Goal: Task Accomplishment & Management: Use online tool/utility

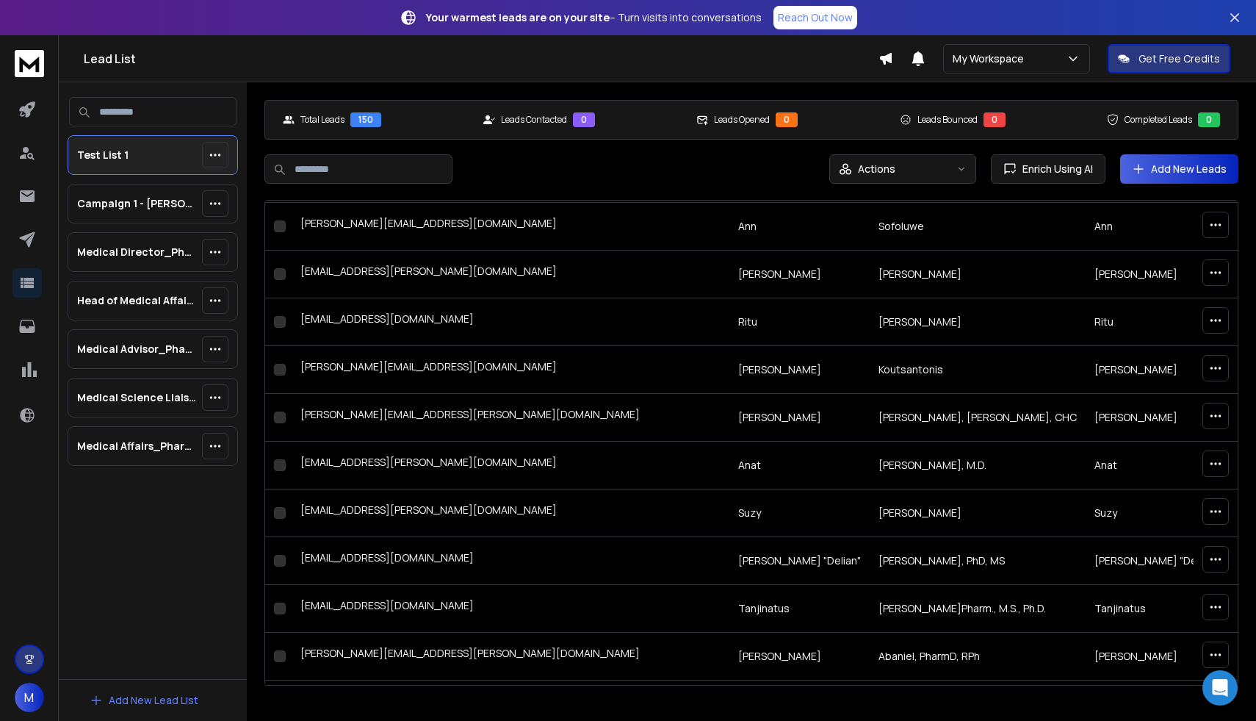
scroll to position [380, 3]
click at [31, 284] on icon at bounding box center [27, 283] width 18 height 18
click at [148, 259] on p "Medical Director_Pharma" at bounding box center [136, 252] width 119 height 15
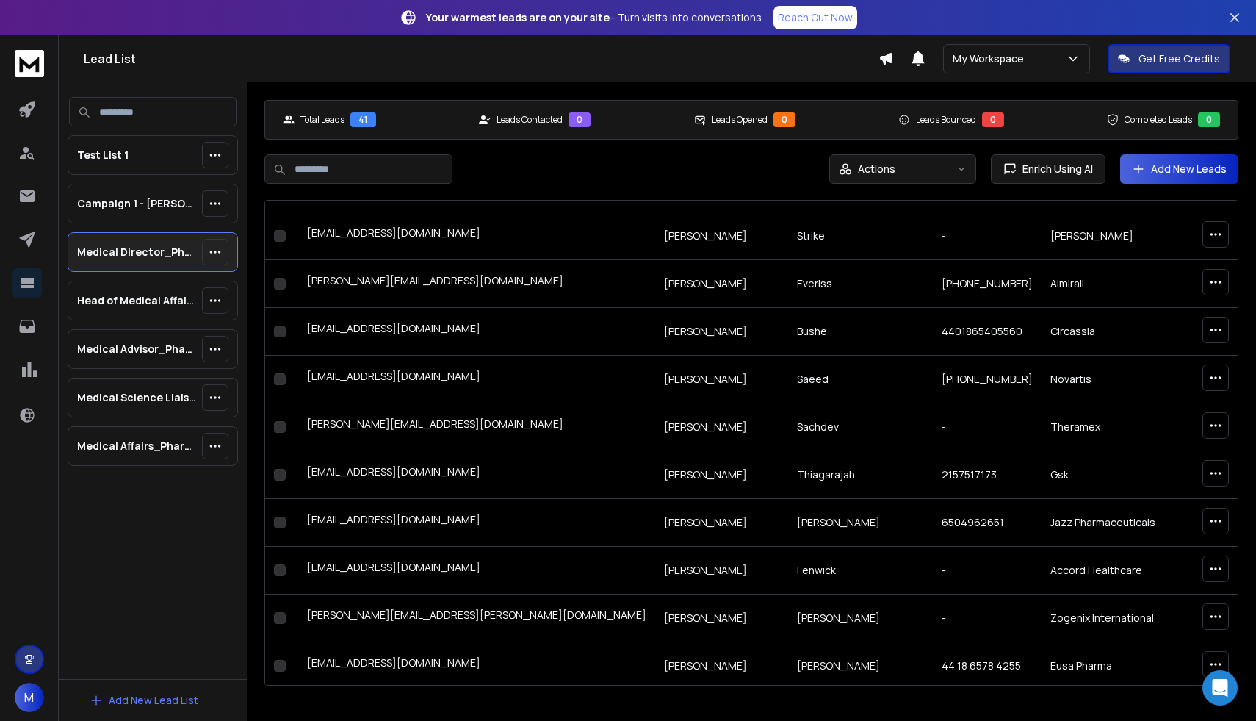
scroll to position [1470, 0]
click at [151, 252] on p "Medical Director_Pharma" at bounding box center [136, 252] width 119 height 15
click at [136, 298] on p "Head of Medical Affairs_Pharma" at bounding box center [136, 300] width 119 height 15
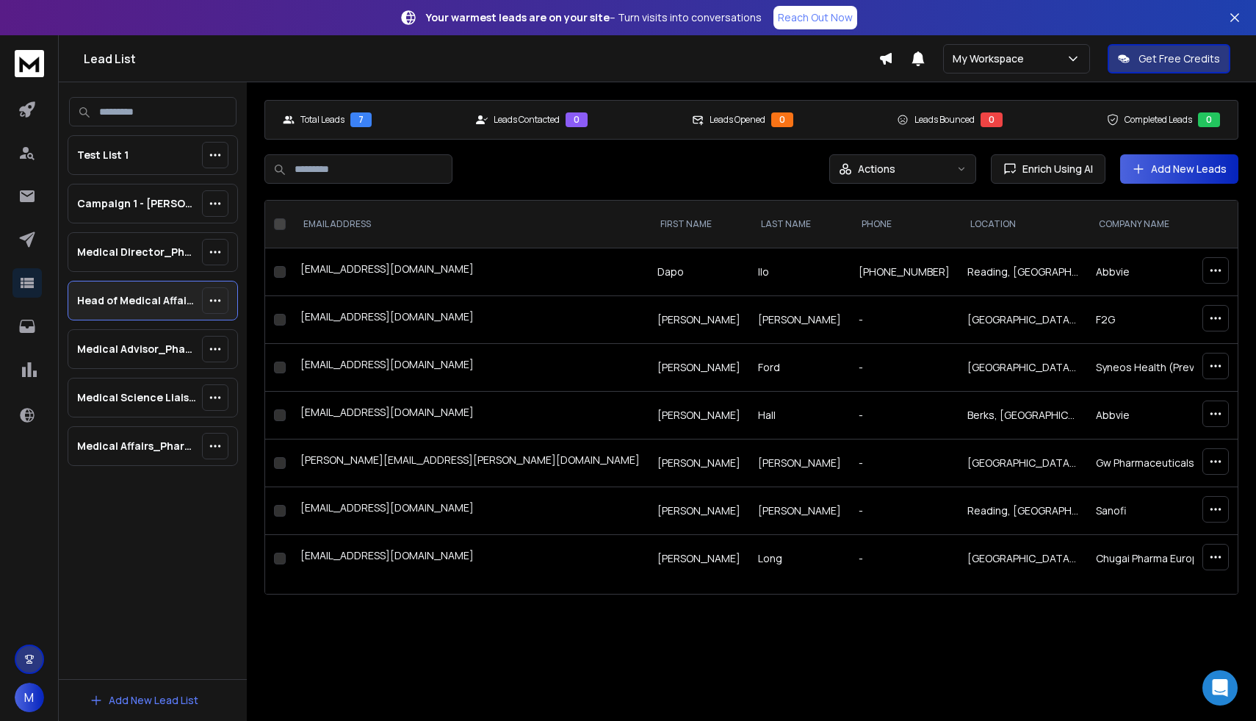
click at [153, 355] on p "Medical Advisor_Pharma" at bounding box center [136, 349] width 119 height 15
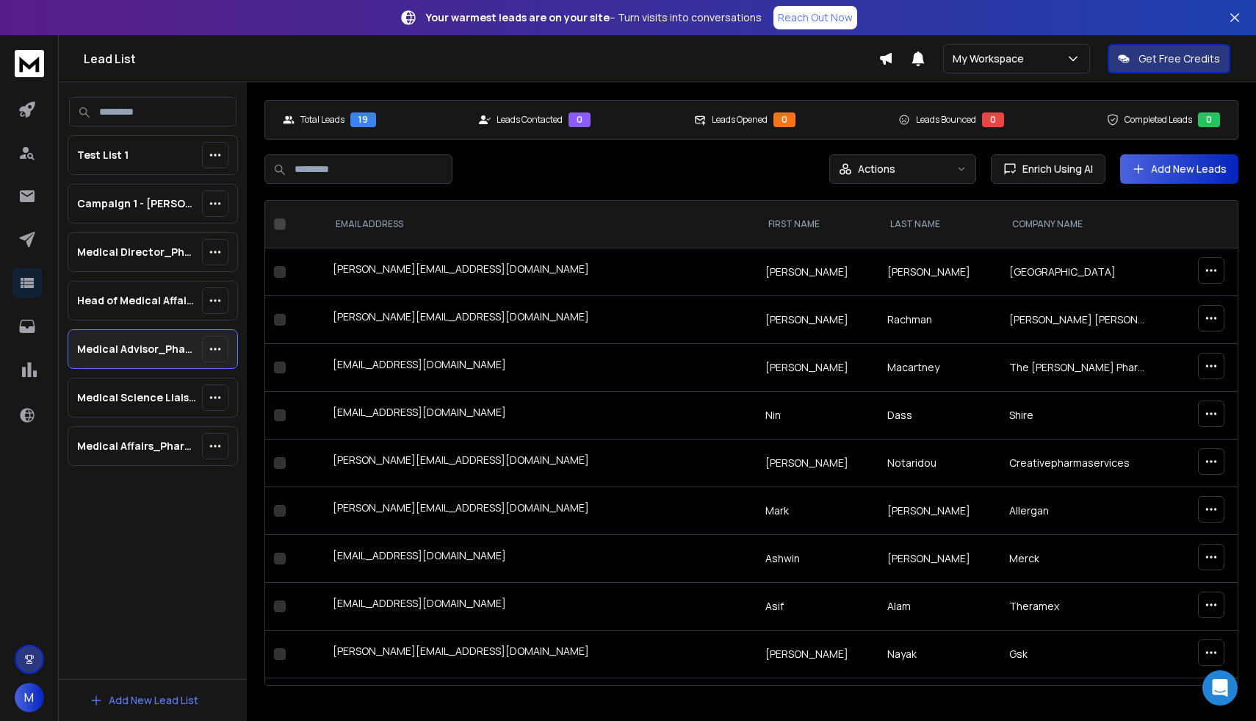
click at [155, 401] on p "Medical Science Liaison_Pharma" at bounding box center [136, 397] width 119 height 15
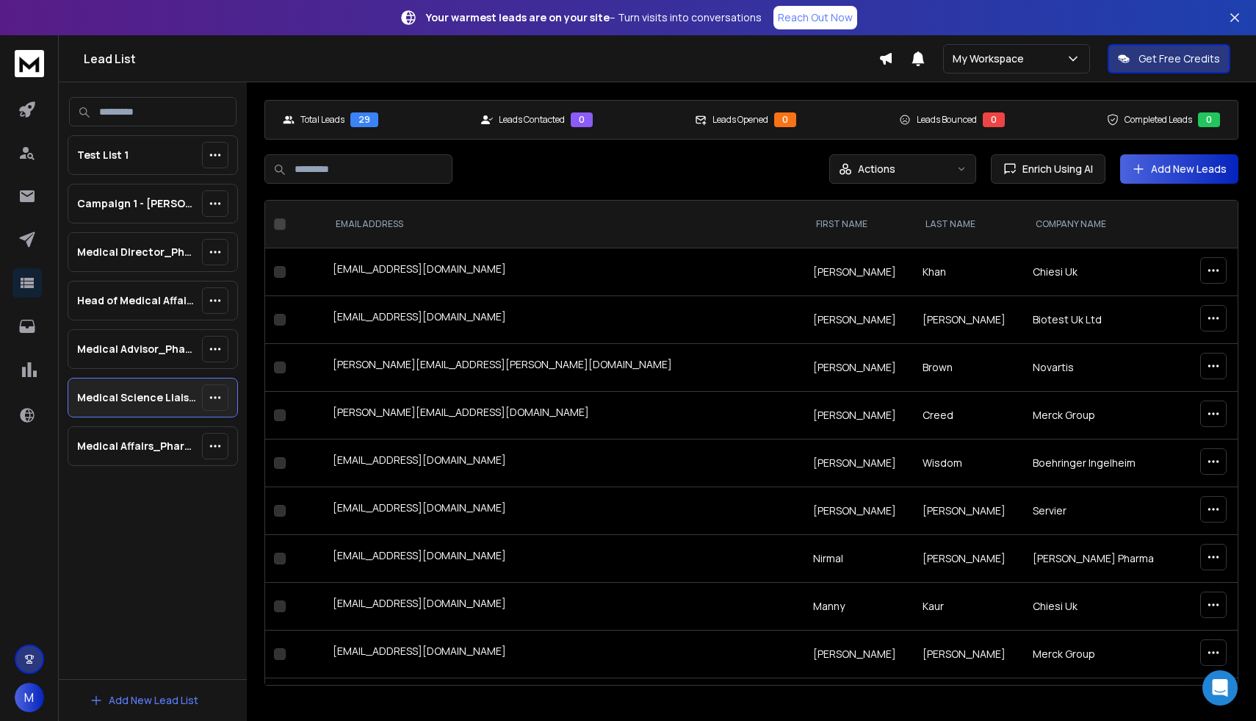
click at [156, 447] on p "Medical Affairs_Pharma" at bounding box center [136, 445] width 119 height 15
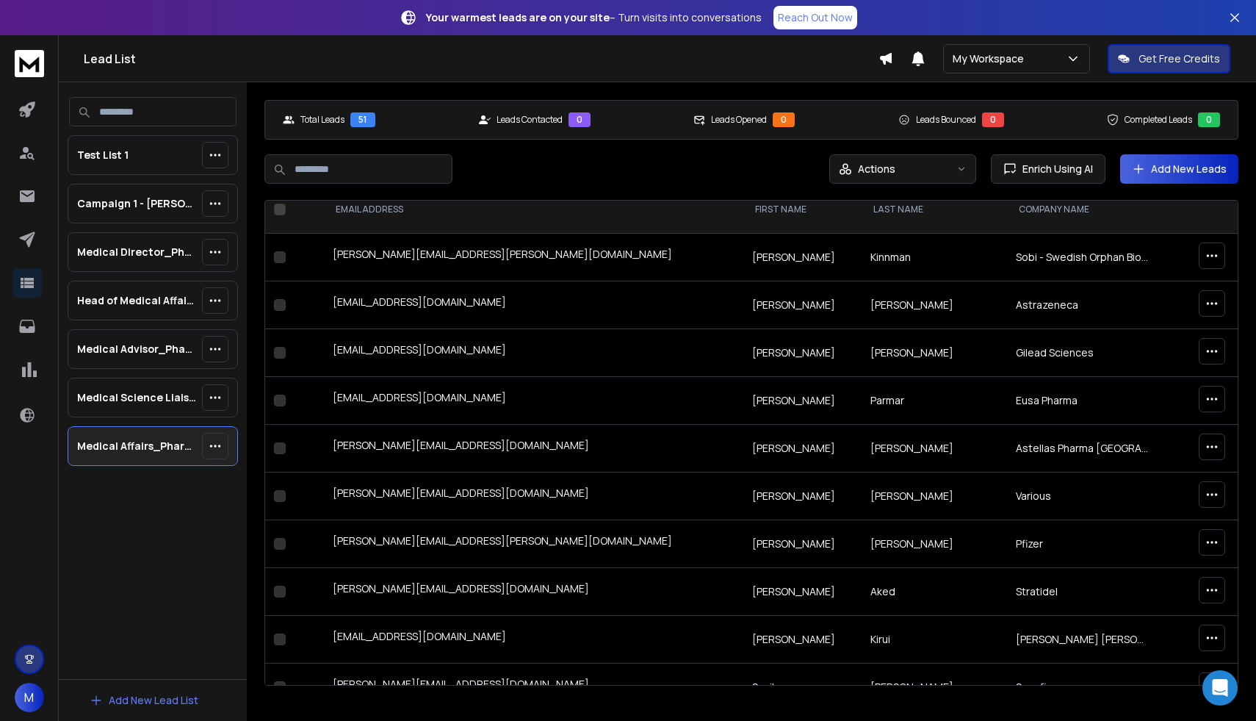
scroll to position [0, 0]
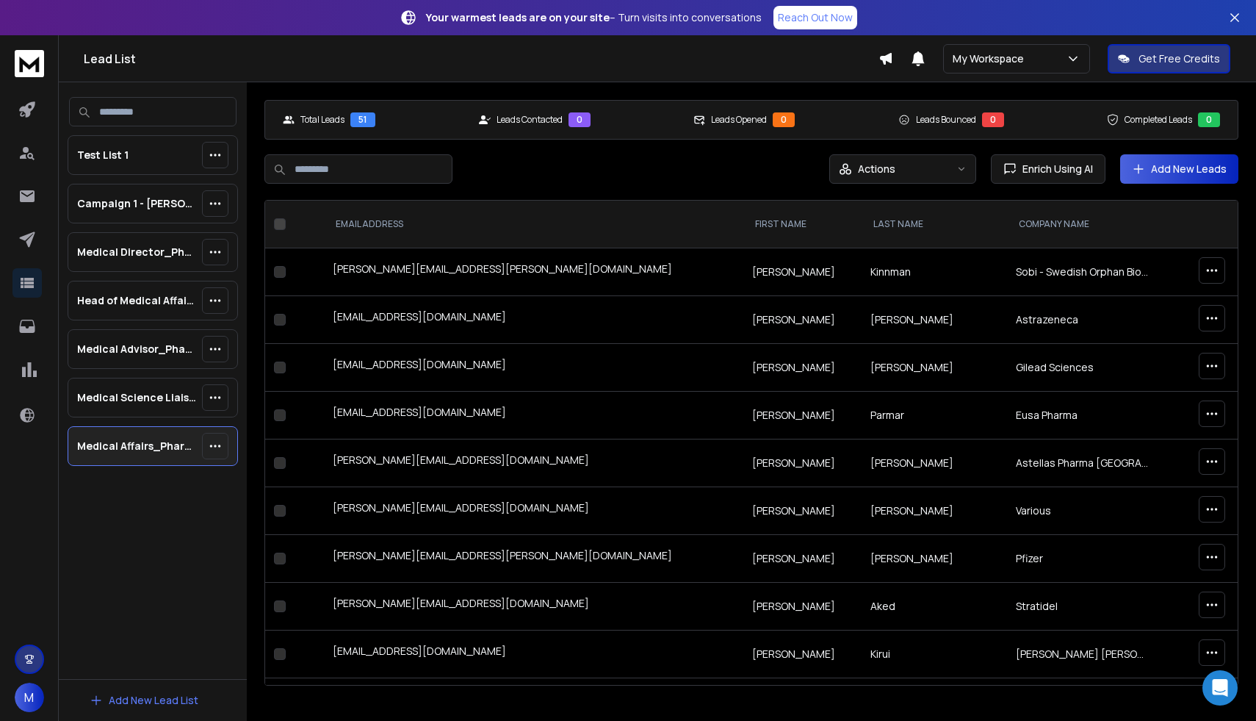
click at [31, 61] on img at bounding box center [29, 63] width 29 height 27
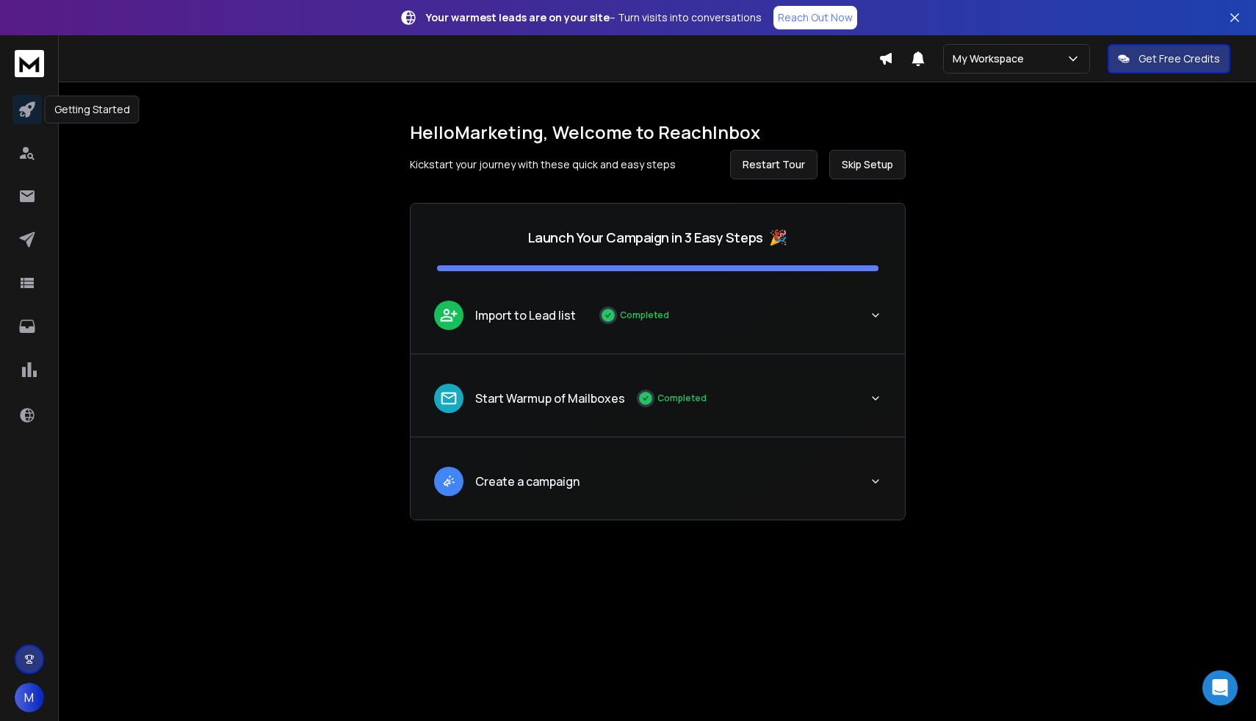
click at [25, 110] on icon at bounding box center [27, 109] width 16 height 16
click at [28, 331] on icon at bounding box center [26, 325] width 15 height 13
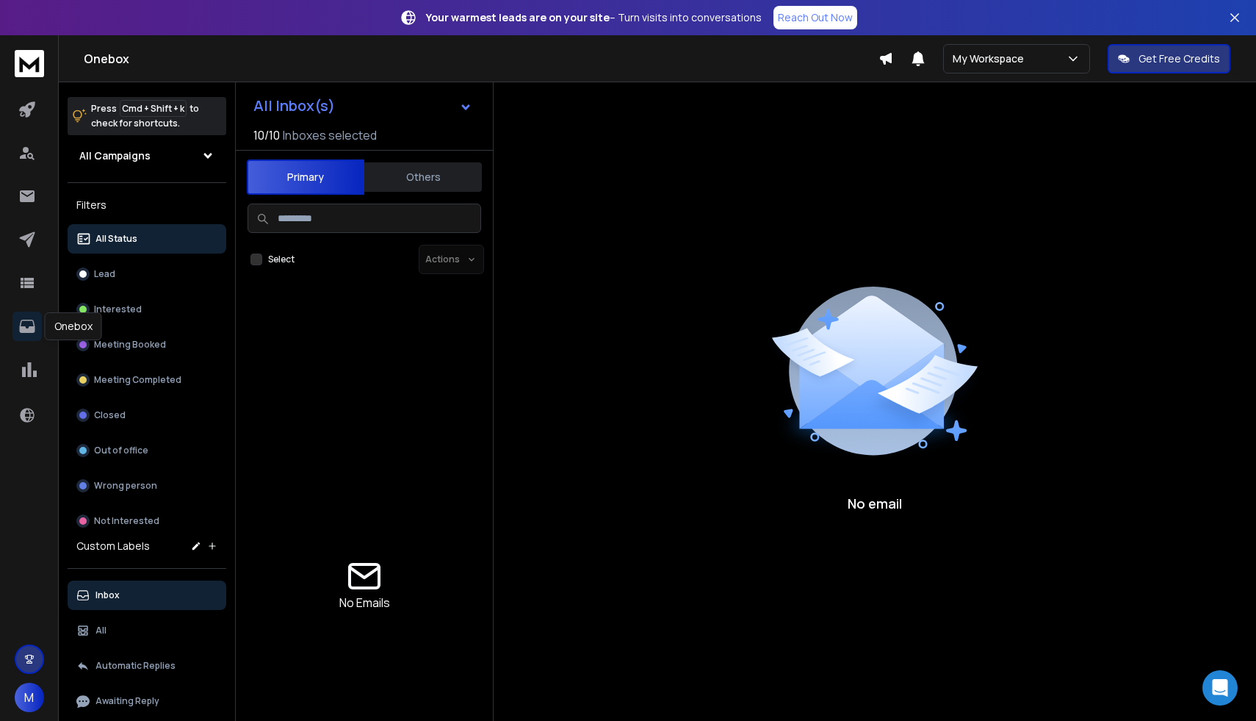
click at [30, 328] on icon at bounding box center [26, 325] width 15 height 13
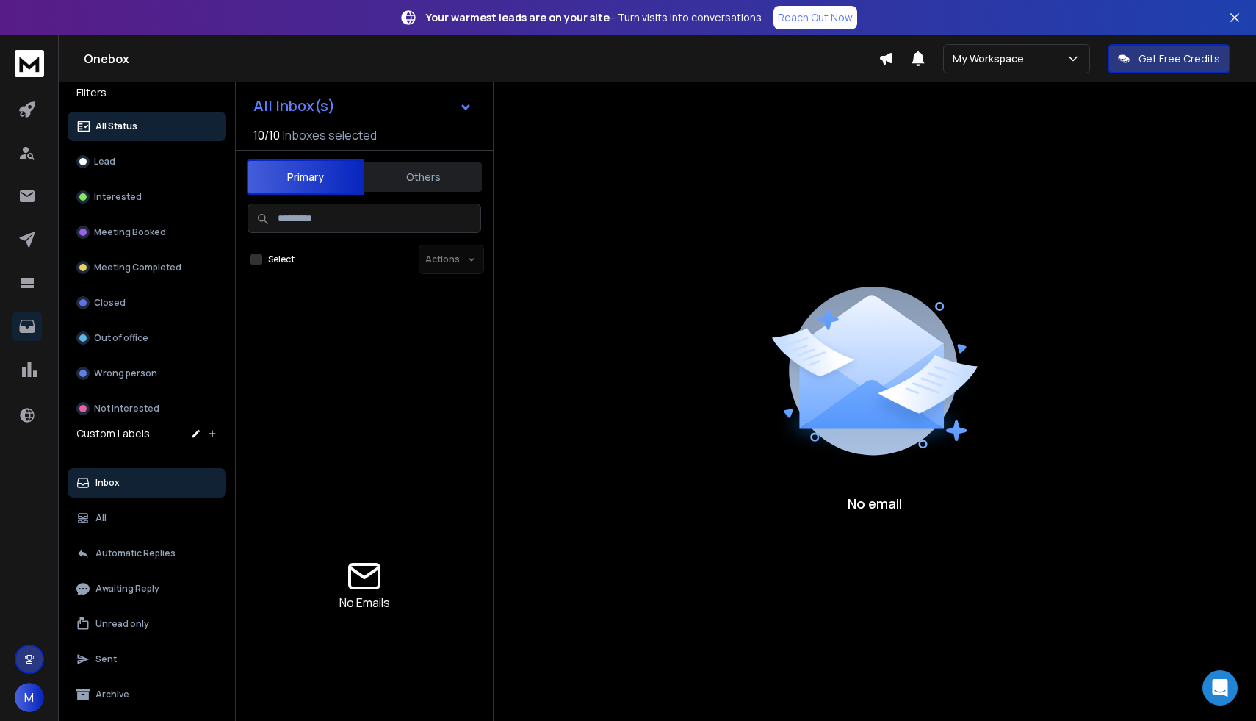
scroll to position [124, 0]
click at [136, 582] on p "Awaiting Reply" at bounding box center [127, 588] width 64 height 12
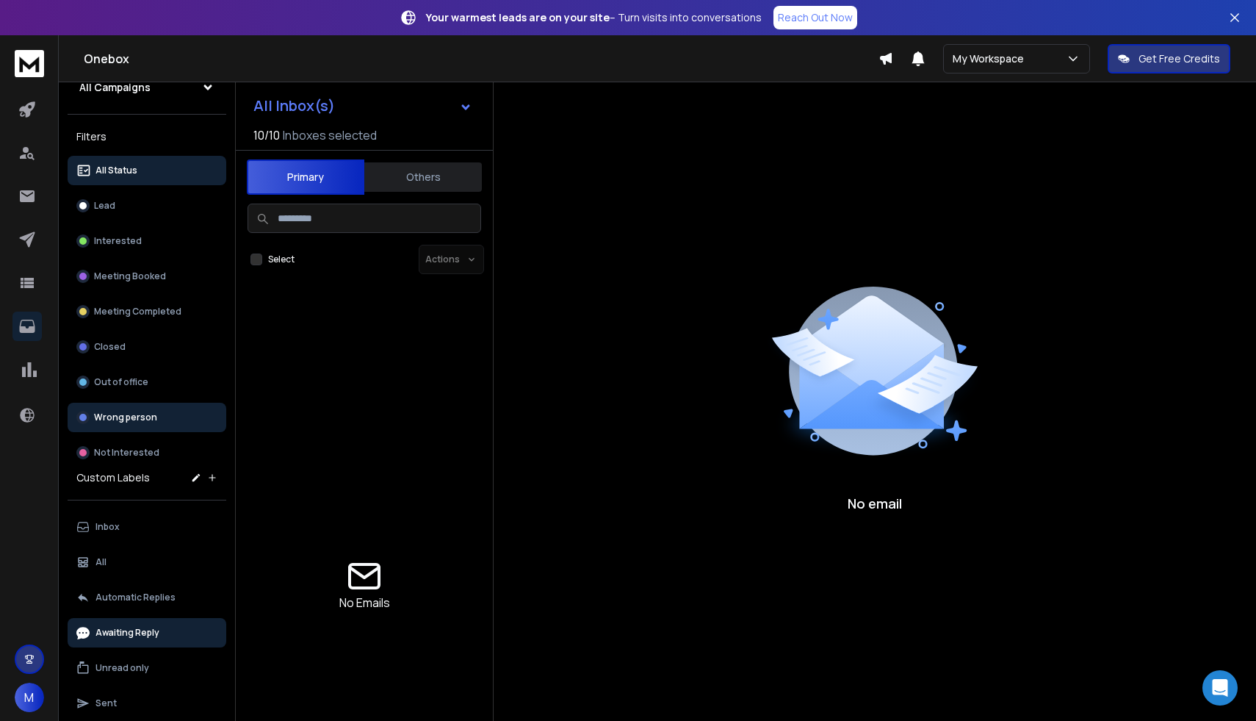
scroll to position [0, 0]
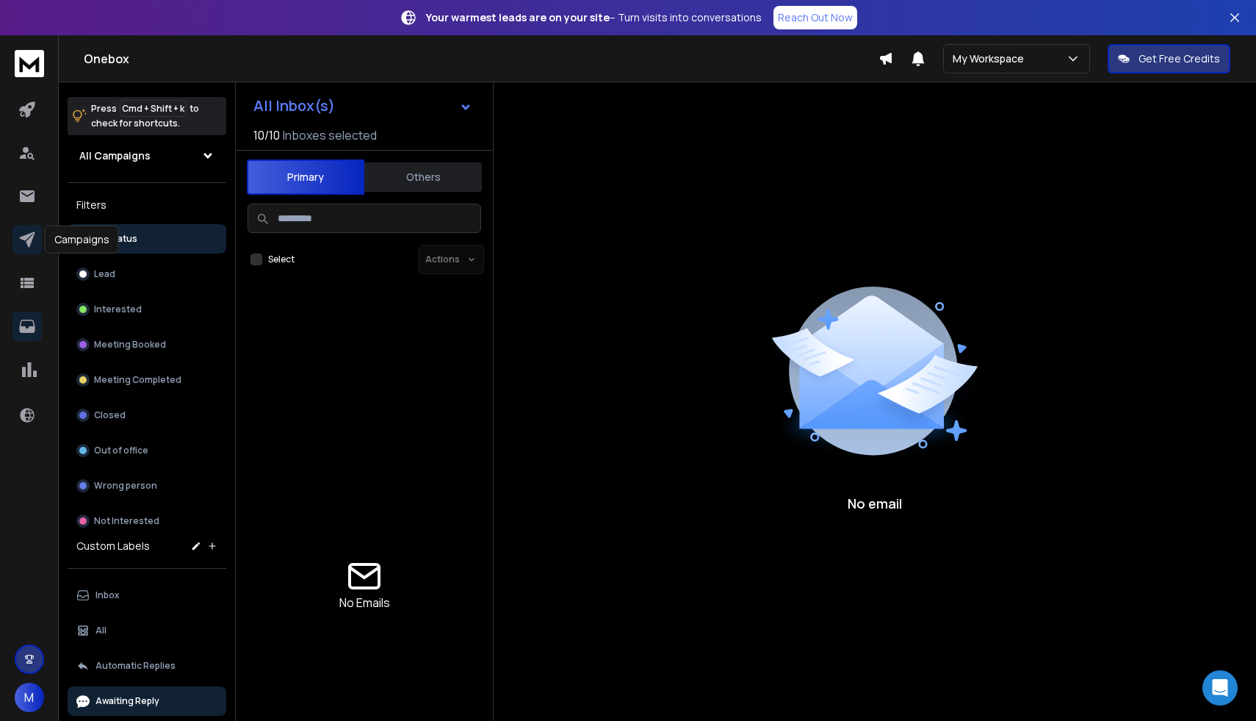
click at [29, 231] on icon at bounding box center [27, 240] width 18 height 18
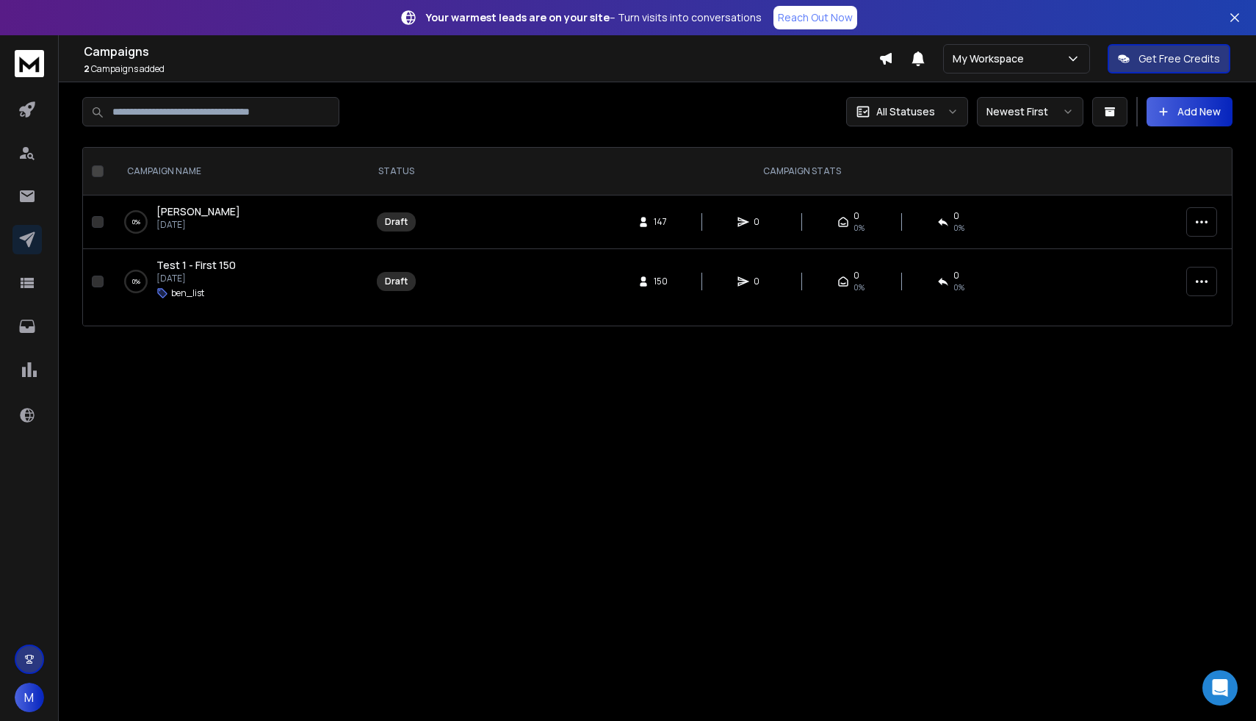
click at [210, 267] on span "Test 1 - First 150" at bounding box center [195, 265] width 79 height 14
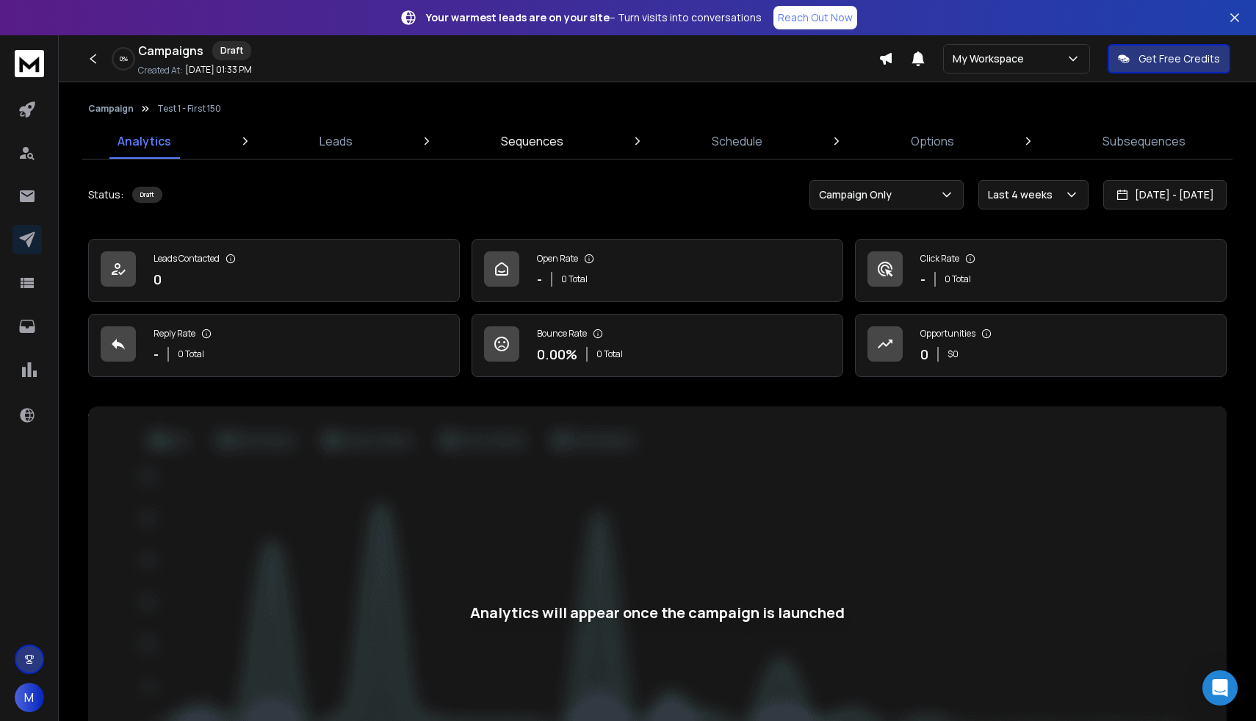
click at [544, 147] on p "Sequences" at bounding box center [532, 141] width 62 height 18
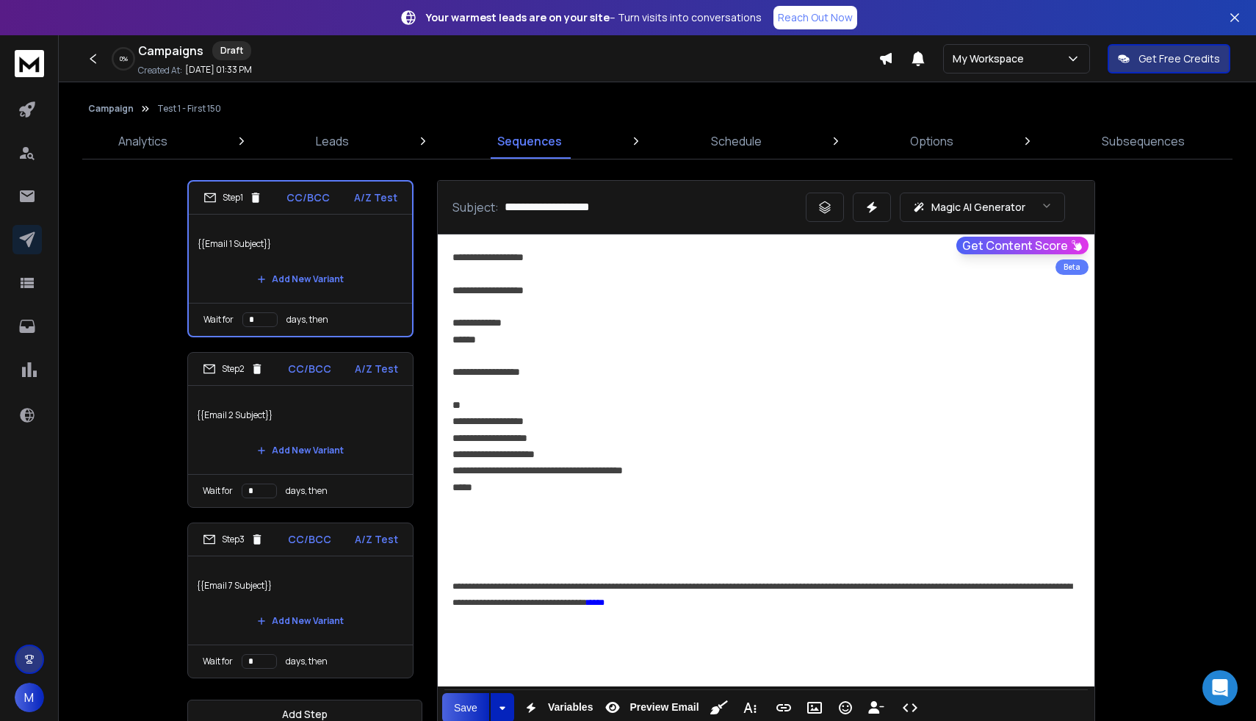
click at [599, 449] on div "**********" at bounding box center [765, 454] width 627 height 16
click at [541, 536] on div at bounding box center [765, 536] width 627 height 16
click at [652, 707] on span "Preview Email" at bounding box center [664, 707] width 75 height 12
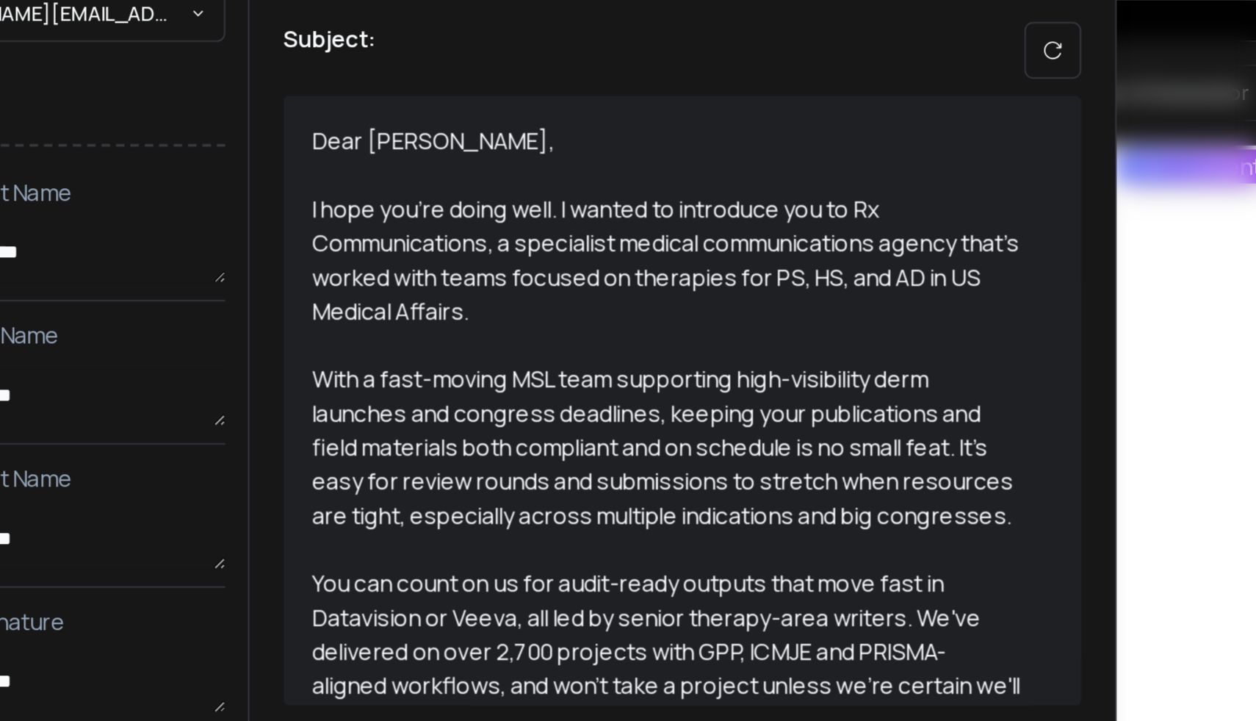
scroll to position [6, 0]
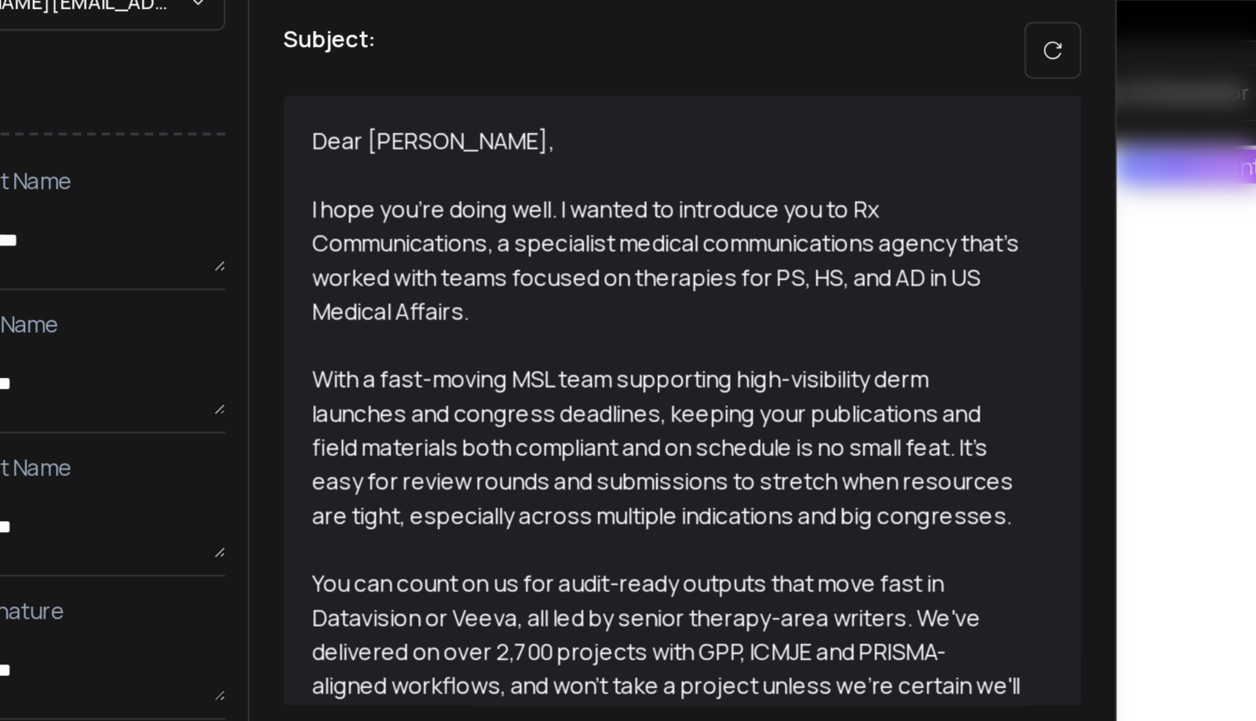
click at [656, 356] on div "I hope you're doing well. I wanted to introduce you to Rx Communications, a spe…" at bounding box center [723, 435] width 367 height 353
click at [746, 497] on div "I hope you're doing well. I wanted to introduce you to Rx Communications, a spe…" at bounding box center [723, 435] width 367 height 353
drag, startPoint x: 746, startPoint y: 497, endPoint x: 837, endPoint y: 491, distance: 90.5
click at [837, 491] on div "I hope you're doing well. I wanted to introduce you to Rx Communications, a spe…" at bounding box center [723, 435] width 367 height 353
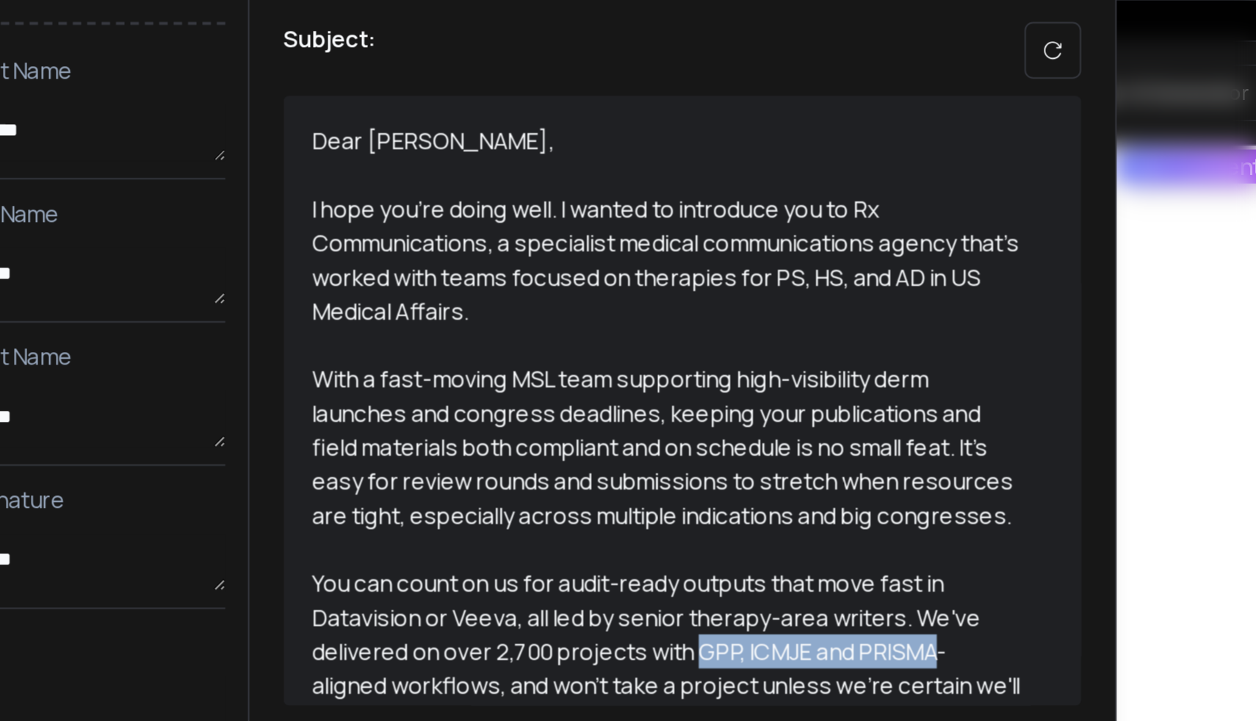
scroll to position [76, 0]
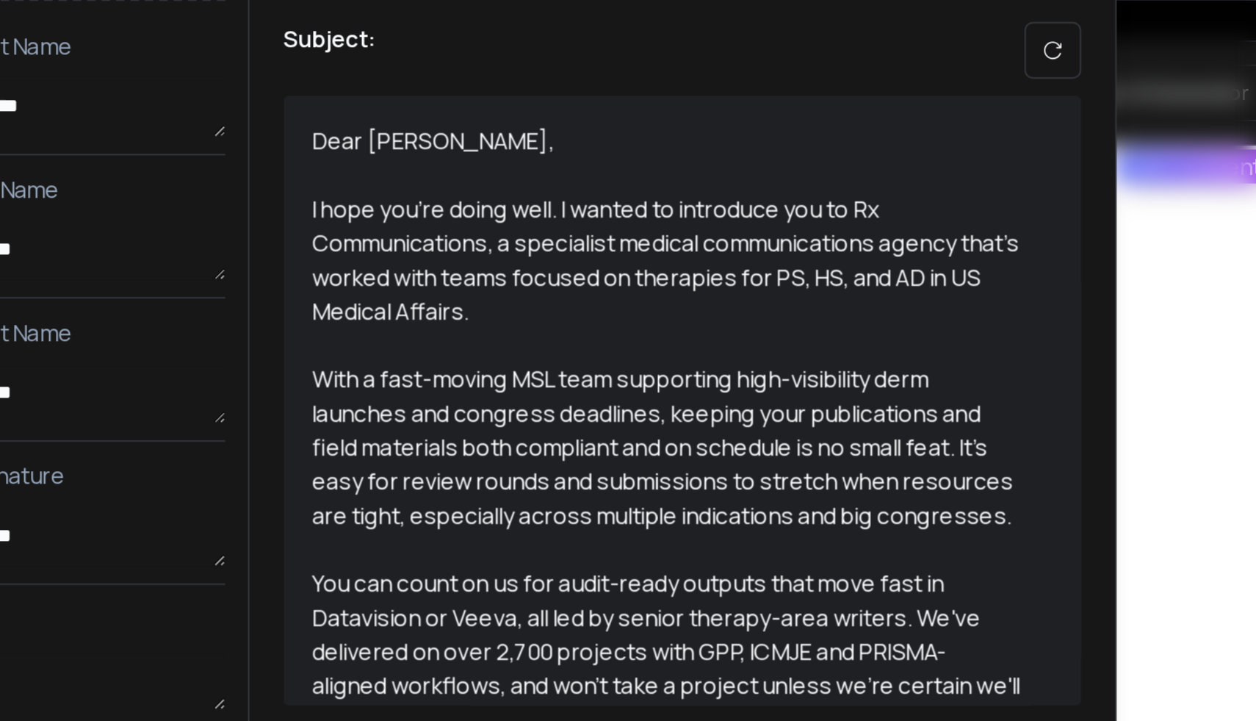
click at [793, 464] on div "I hope you're doing well. I wanted to introduce you to Rx Communications, a spe…" at bounding box center [723, 435] width 367 height 353
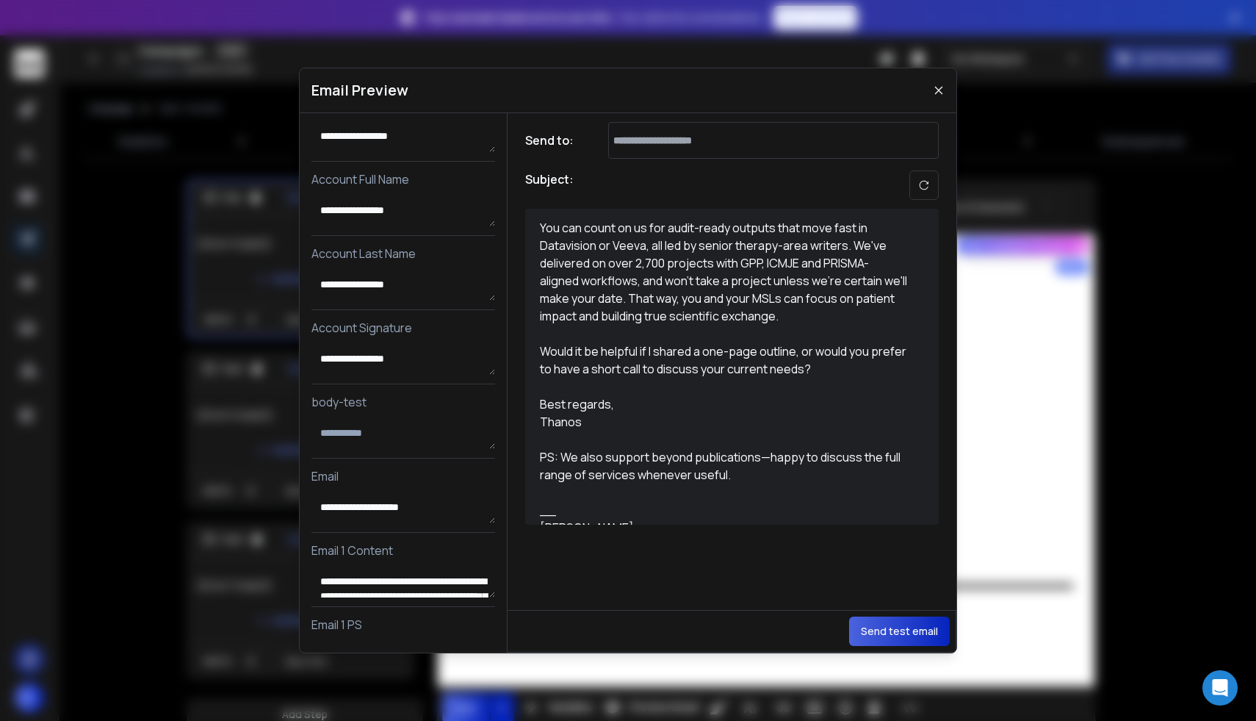
scroll to position [243, 0]
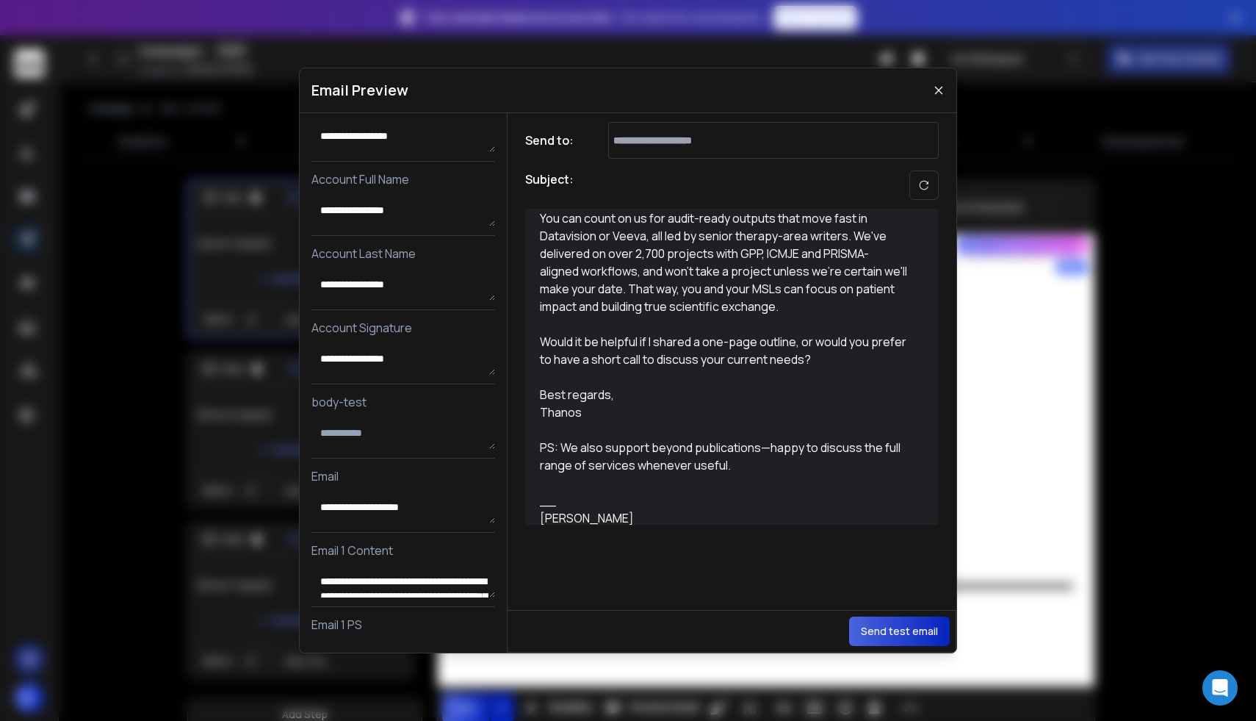
click at [938, 87] on icon at bounding box center [939, 90] width 12 height 12
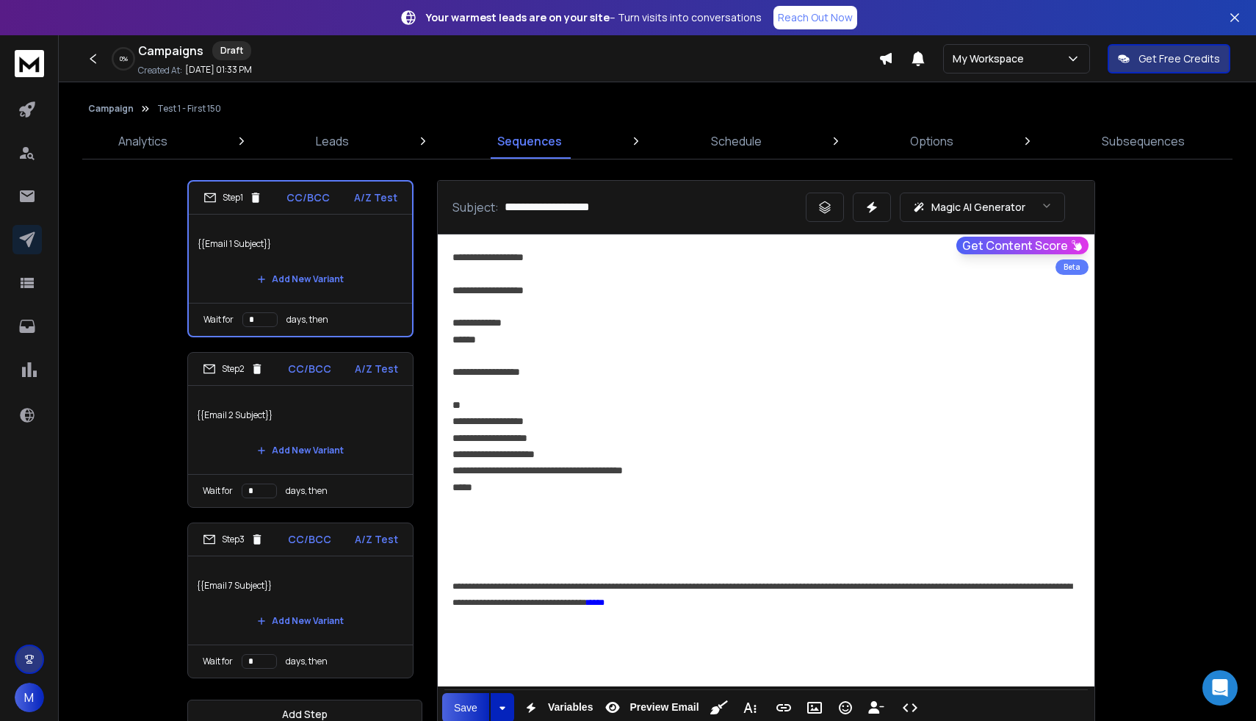
click at [323, 427] on p "{{Email 2 Subject}}" at bounding box center [300, 414] width 207 height 41
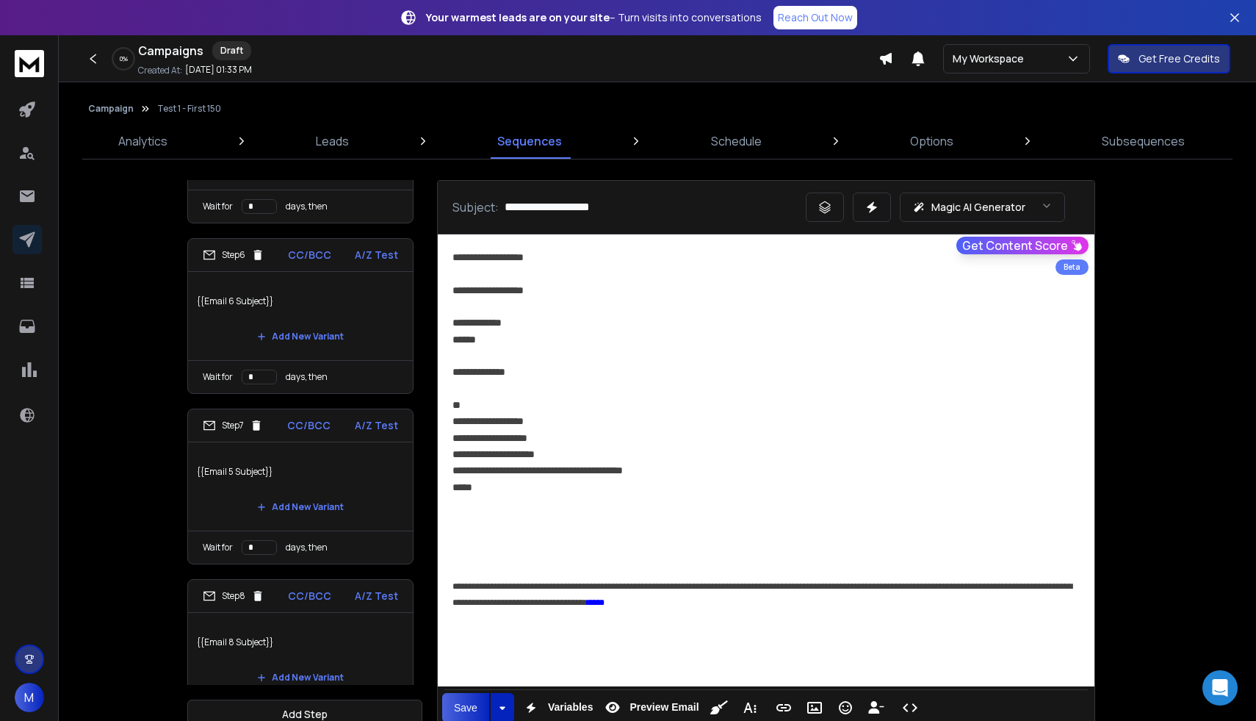
scroll to position [812, 0]
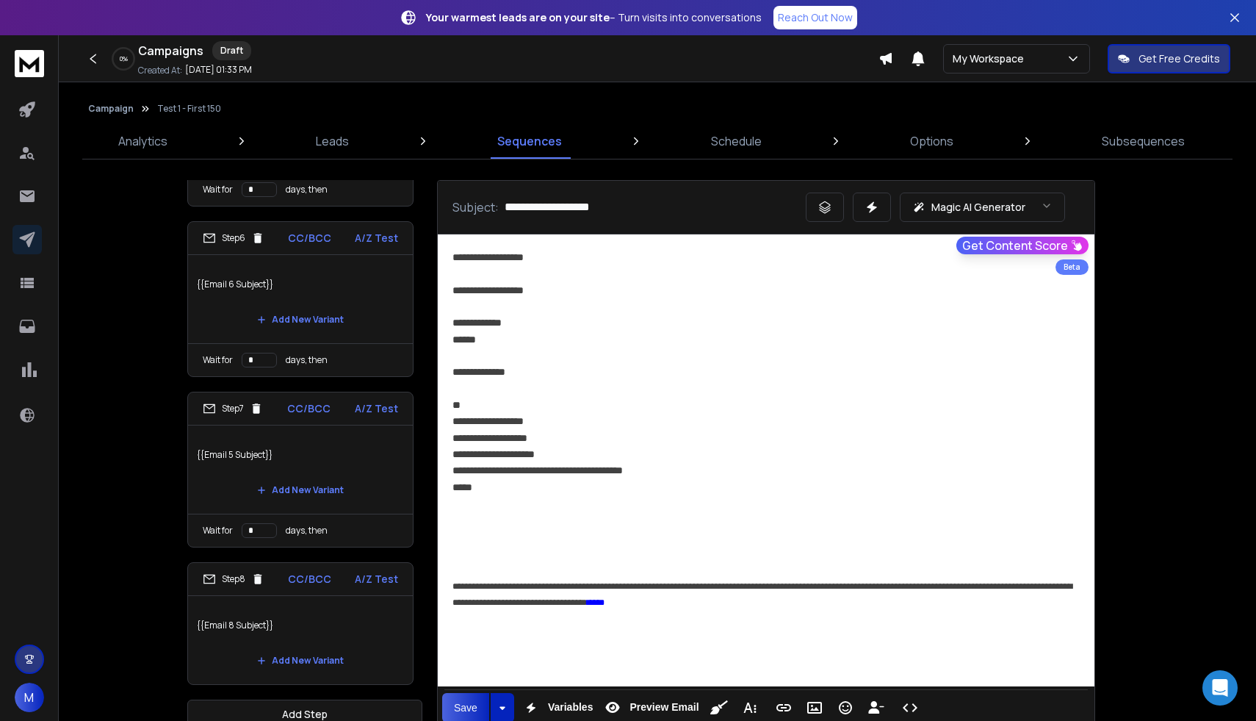
click at [301, 454] on p "{{Email 5 Subject}}" at bounding box center [300, 454] width 207 height 41
type input "**********"
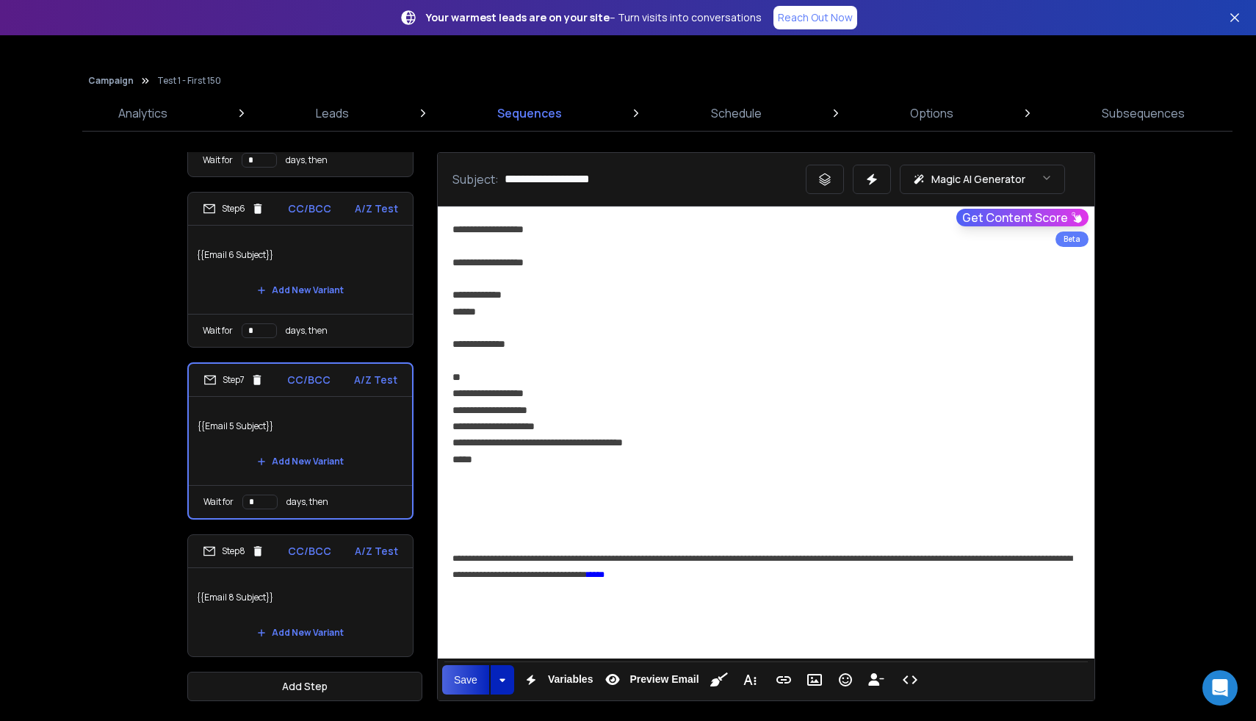
scroll to position [0, 0]
